Goal: Task Accomplishment & Management: Use online tool/utility

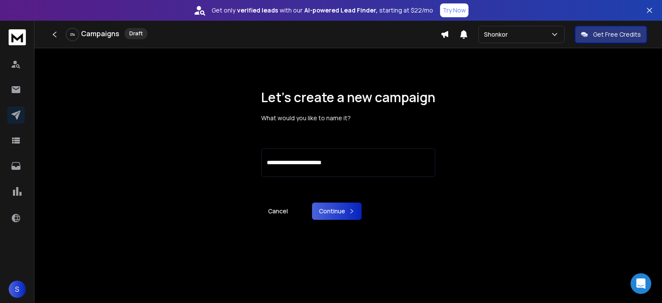
click at [266, 164] on input "**********" at bounding box center [348, 162] width 174 height 28
type input "**********"
click at [324, 213] on button "Continue" at bounding box center [337, 211] width 50 height 17
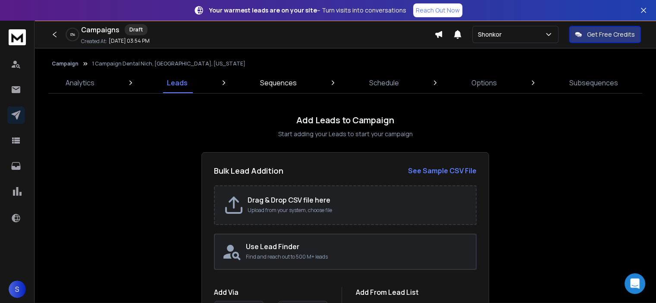
click at [282, 85] on p "Sequences" at bounding box center [278, 83] width 37 height 10
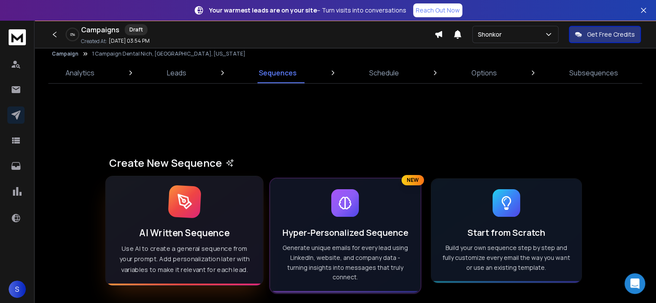
scroll to position [14, 0]
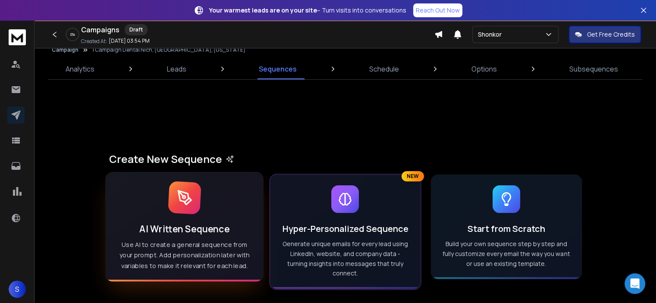
click at [225, 218] on div "AI Written Sequence Use AI to create a general sequence from your prompt. Add p…" at bounding box center [184, 226] width 157 height 109
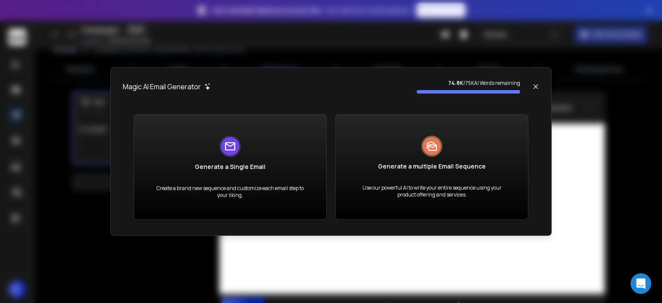
click at [244, 153] on div "Generate a Single Email" at bounding box center [230, 153] width 151 height 36
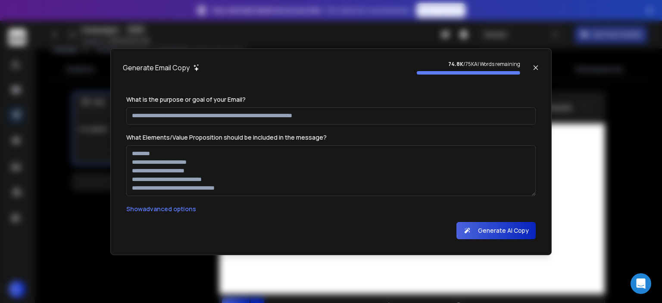
click at [236, 117] on input at bounding box center [331, 115] width 410 height 17
click at [242, 167] on textarea at bounding box center [331, 170] width 410 height 51
click at [535, 70] on icon at bounding box center [535, 67] width 7 height 7
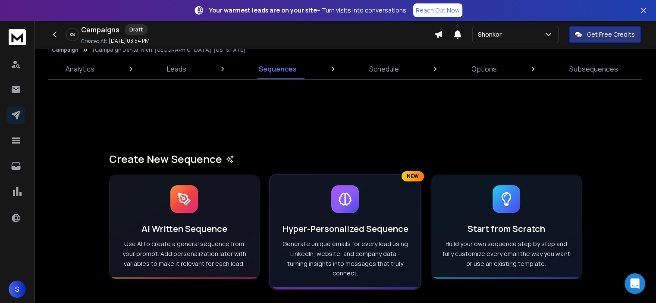
click at [280, 133] on div "Create New Sequence AI Written Sequence Use AI to create a general sequence fro…" at bounding box center [345, 197] width 552 height 210
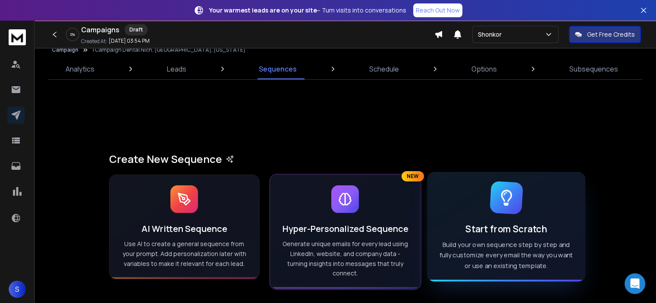
click at [563, 211] on div "button" at bounding box center [506, 197] width 135 height 29
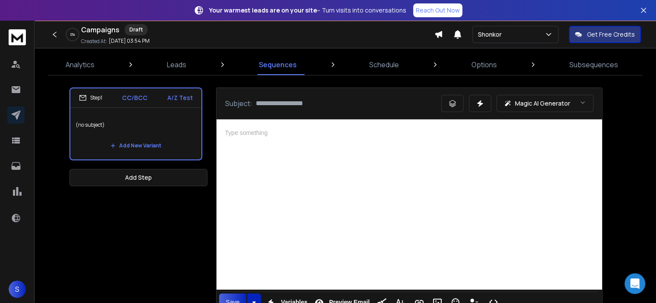
scroll to position [0, 0]
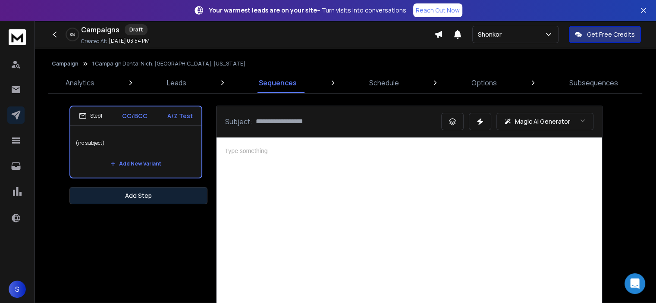
click at [153, 197] on button "Add Step" at bounding box center [138, 195] width 138 height 17
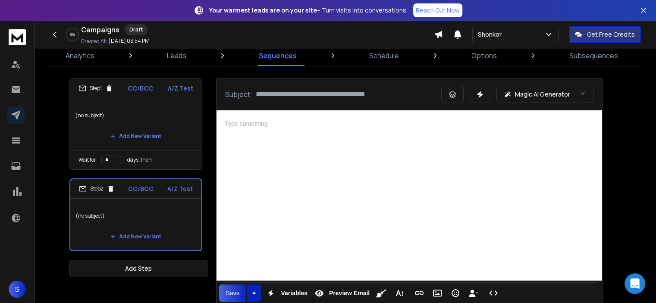
scroll to position [41, 0]
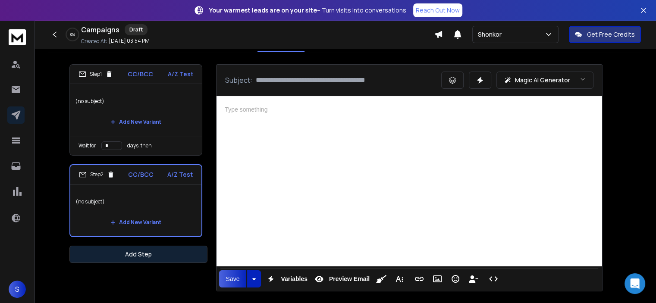
click at [147, 253] on button "Add Step" at bounding box center [138, 254] width 138 height 17
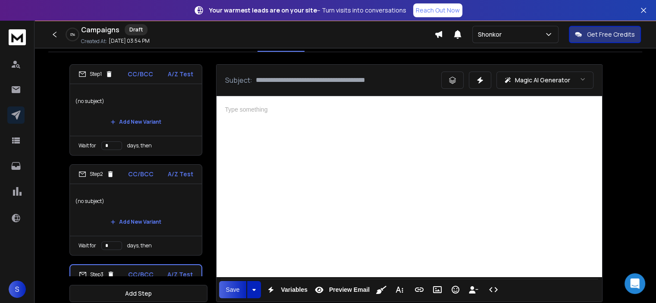
scroll to position [0, 0]
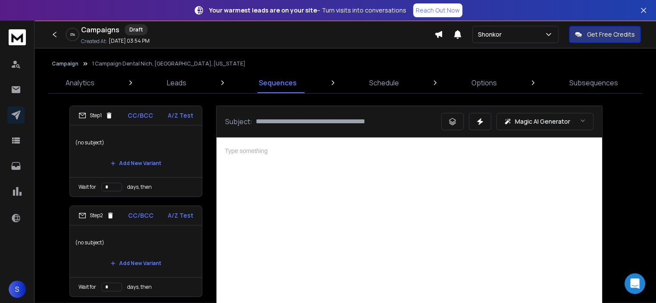
click at [324, 121] on input at bounding box center [344, 121] width 177 height 10
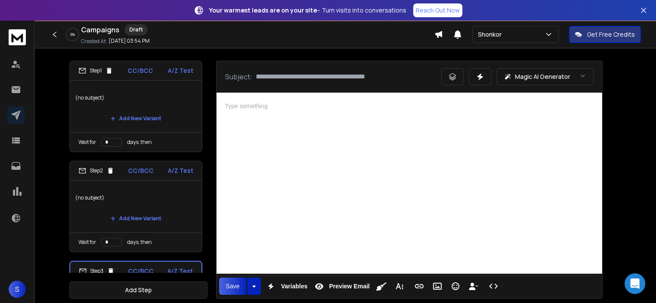
scroll to position [52, 0]
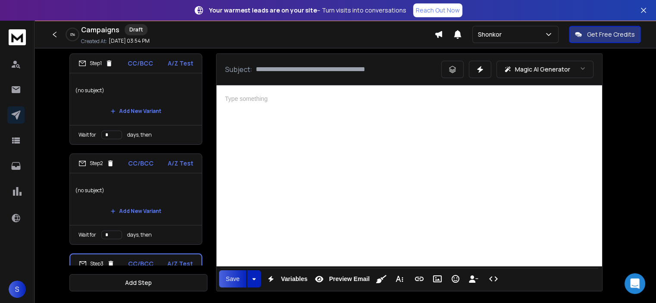
click at [138, 188] on p "(no subject)" at bounding box center [136, 191] width 122 height 24
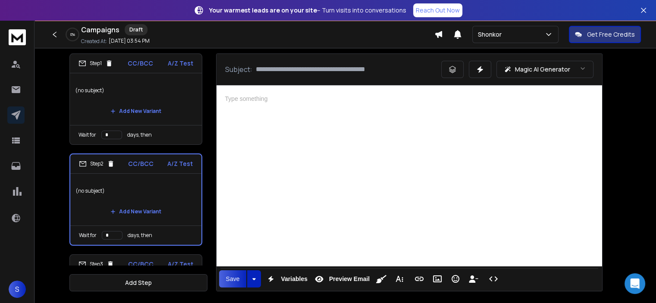
drag, startPoint x: 119, startPoint y: 138, endPoint x: 86, endPoint y: 127, distance: 34.8
click at [86, 127] on div "Wait for * days, then" at bounding box center [136, 134] width 132 height 19
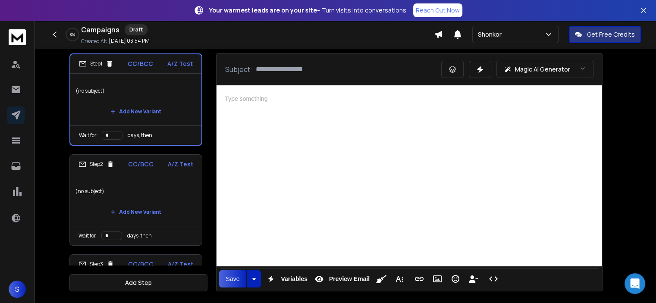
type input "*"
drag, startPoint x: 110, startPoint y: 236, endPoint x: 92, endPoint y: 240, distance: 18.9
click at [92, 240] on div "Wait for * days, then" at bounding box center [136, 235] width 132 height 19
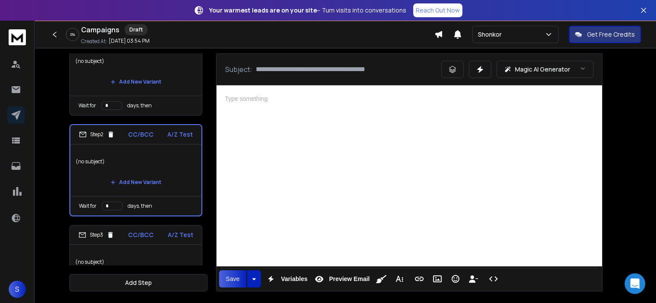
scroll to position [60, 0]
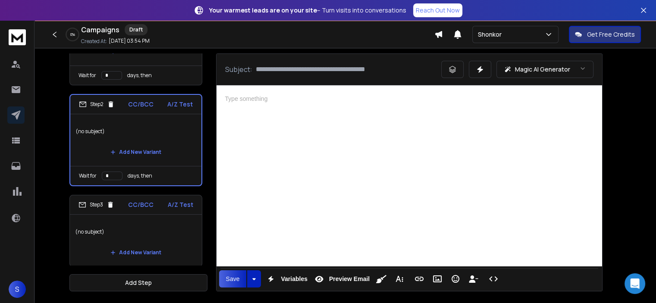
type input "*"
click at [340, 177] on div at bounding box center [408, 175] width 385 height 181
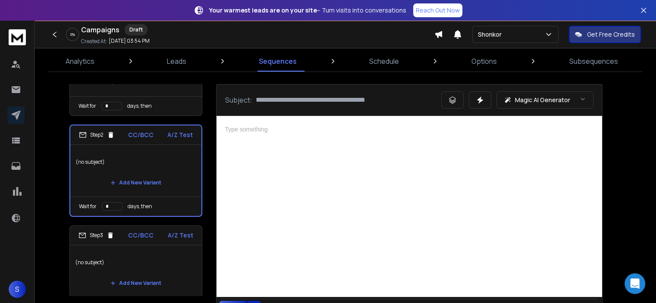
scroll to position [0, 0]
